Goal: Information Seeking & Learning: Check status

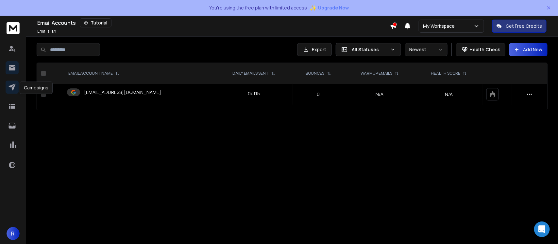
click at [15, 92] on link at bounding box center [12, 87] width 13 height 13
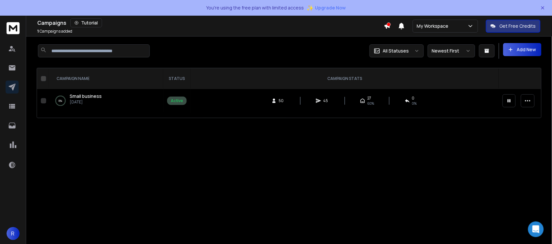
click at [543, 8] on icon "Close notification" at bounding box center [542, 8] width 3 height 3
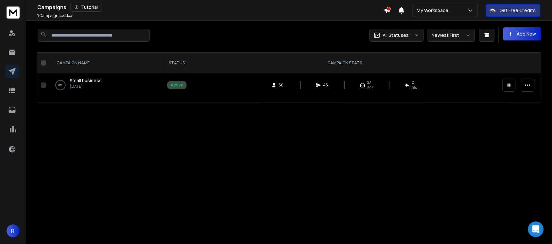
click at [66, 85] on div "0 % Small business 6 days ago" at bounding box center [105, 85] width 101 height 16
click at [59, 86] on p "0 %" at bounding box center [61, 85] width 4 height 7
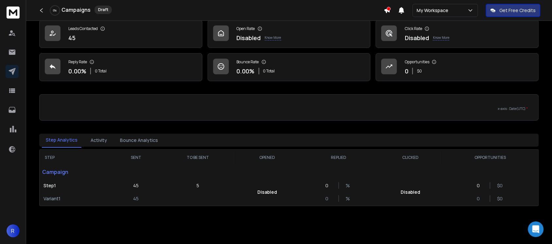
scroll to position [61, 0]
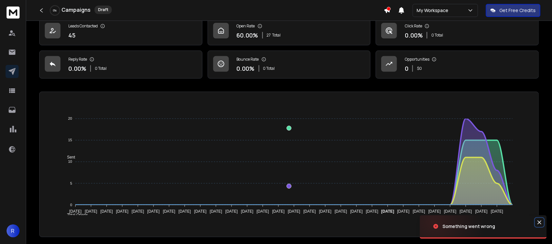
click at [538, 222] on icon "Notifications (F8)" at bounding box center [538, 222] width 3 height 3
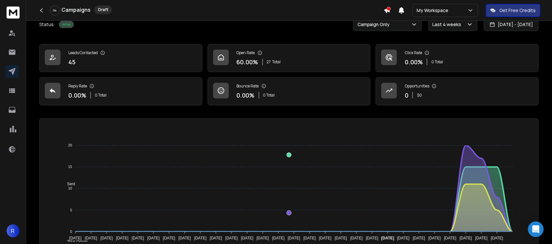
scroll to position [0, 0]
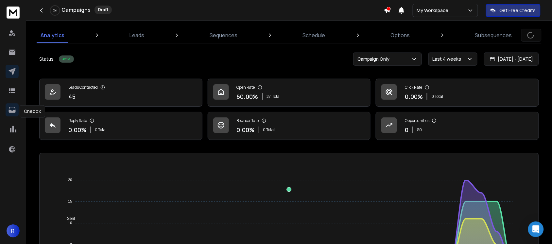
click at [6, 108] on link at bounding box center [12, 110] width 13 height 13
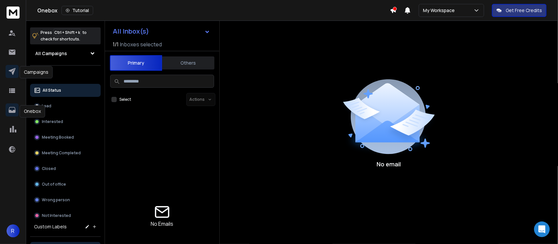
click at [10, 73] on icon at bounding box center [12, 72] width 8 height 8
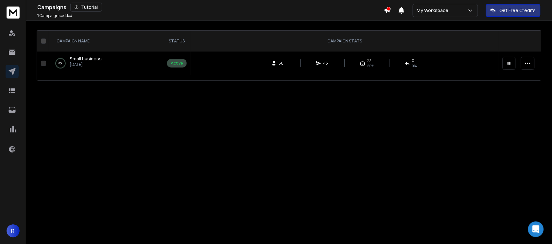
scroll to position [34, 0]
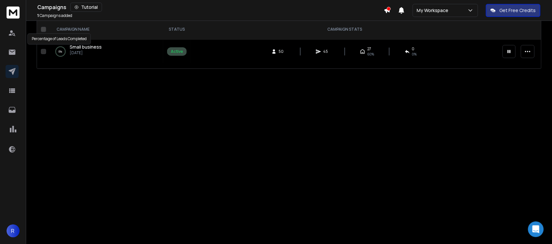
click at [61, 51] on p "0 %" at bounding box center [61, 51] width 4 height 7
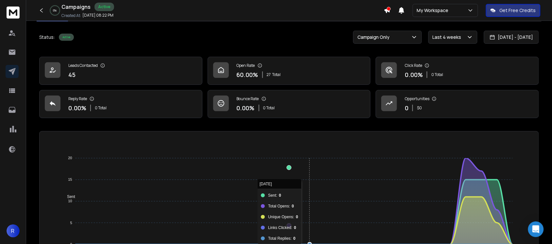
scroll to position [164, 0]
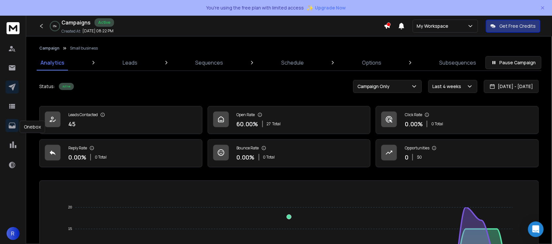
click at [15, 128] on icon at bounding box center [11, 126] width 7 height 6
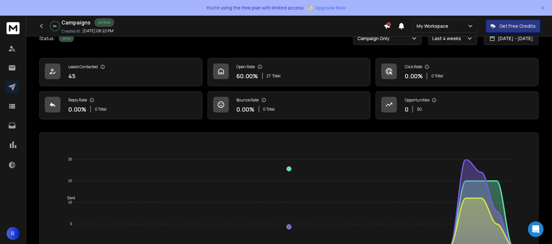
scroll to position [49, 0]
